Goal: Task Accomplishment & Management: Use online tool/utility

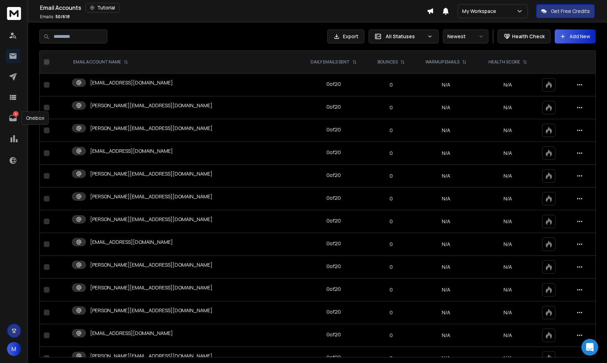
click at [8, 127] on div "5" at bounding box center [14, 119] width 16 height 16
click at [8, 122] on link "5" at bounding box center [13, 118] width 14 height 14
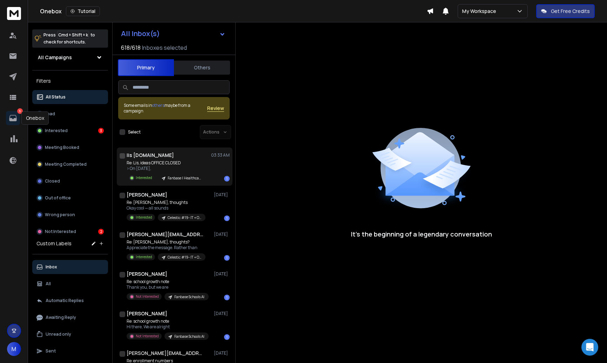
click at [152, 159] on div "lis [DOMAIN_NAME] 03:33 AM Re: Lis, ideas OFFICE CLOSED > On [DATE], Interested…" at bounding box center [178, 167] width 103 height 30
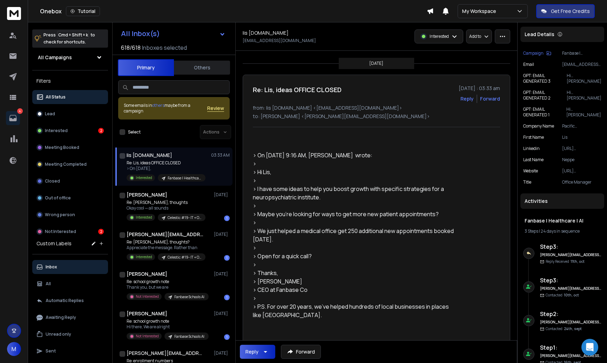
click at [451, 43] on div "Interested" at bounding box center [439, 36] width 48 height 13
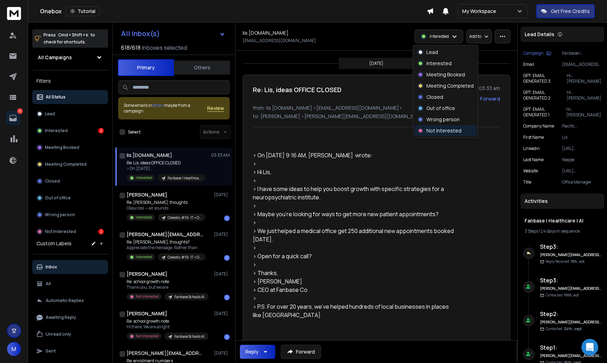
click at [437, 132] on p "Not Interested" at bounding box center [443, 130] width 35 height 7
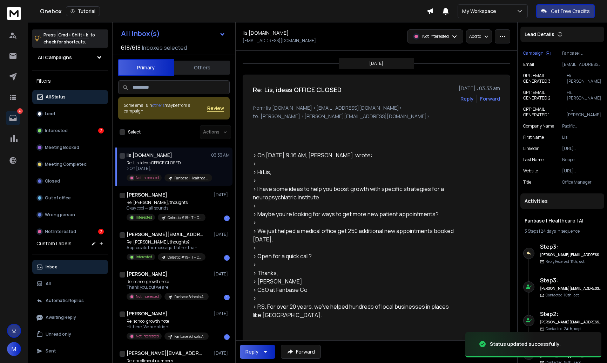
click at [417, 37] on div "Not Interested" at bounding box center [434, 36] width 55 height 13
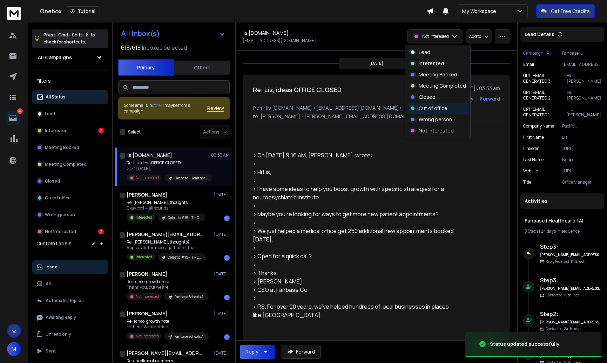
click at [426, 109] on p "Out of office" at bounding box center [432, 108] width 29 height 7
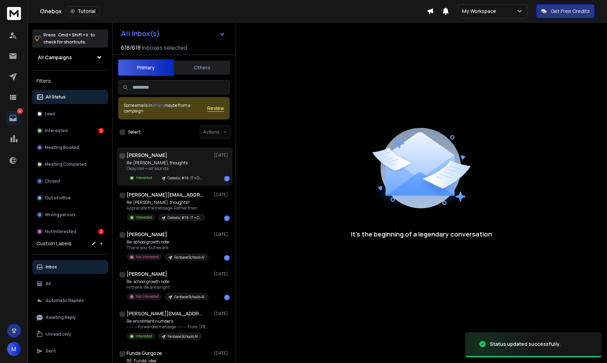
click at [162, 181] on div "Celestic #19- IT + Old School | [GEOGRAPHIC_DATA] | PERFORMANCE | AI CAMPAIGN" at bounding box center [182, 177] width 48 height 7
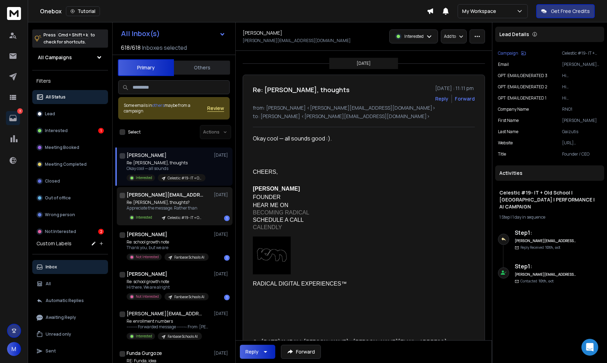
click at [198, 193] on div "[PERSON_NAME][EMAIL_ADDRESS][DOMAIN_NAME] [DATE]" at bounding box center [178, 194] width 103 height 7
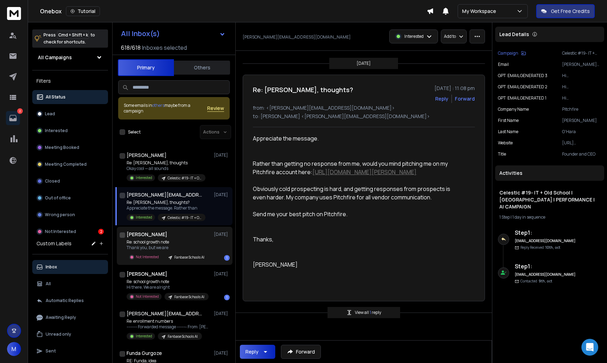
click at [217, 251] on div "Re: school growth note Thank you, but we are Not Interested Fanbase Schools AI 1" at bounding box center [178, 249] width 103 height 21
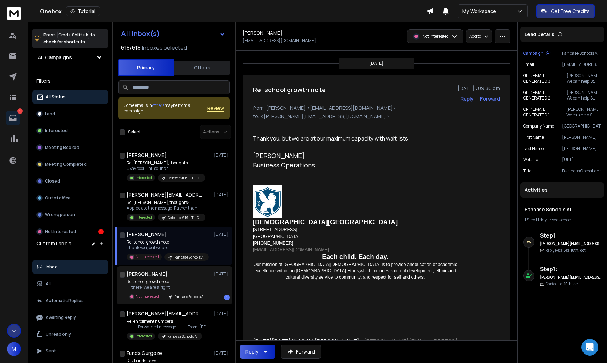
click at [207, 296] on div "Fanbase Schools AI" at bounding box center [186, 296] width 44 height 7
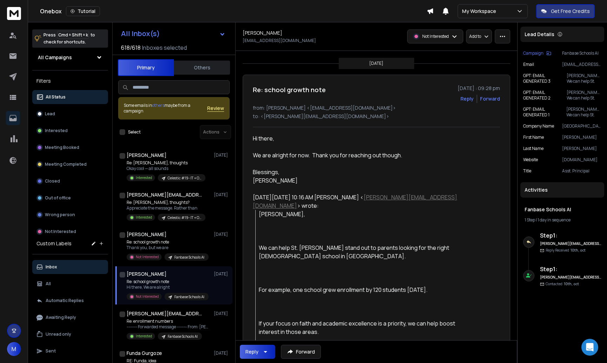
click at [345, 160] on div at bounding box center [355, 163] width 205 height 8
